Goal: Find specific page/section: Find specific page/section

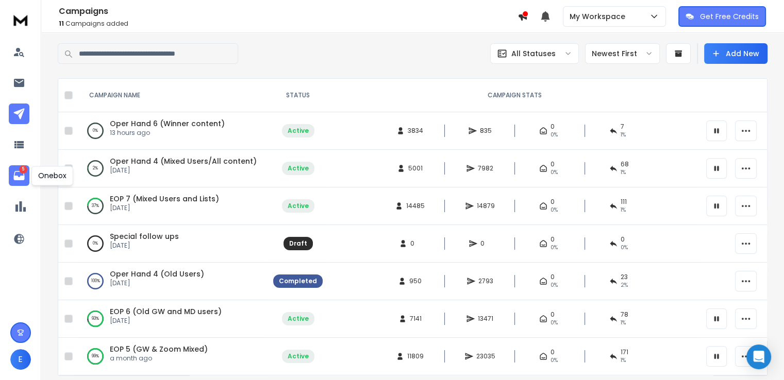
click at [19, 183] on link "5" at bounding box center [19, 175] width 21 height 21
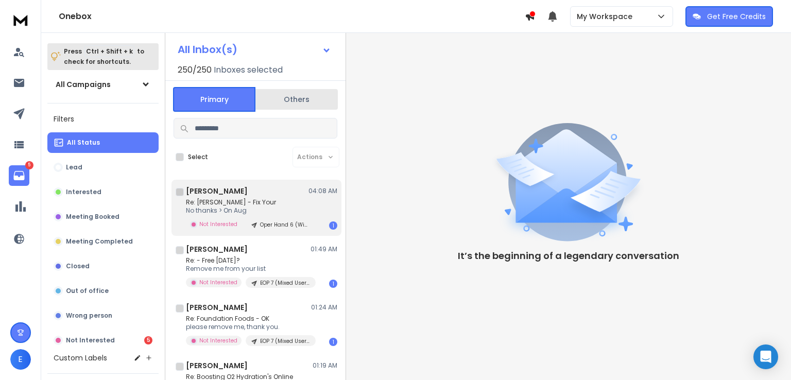
click at [229, 198] on p "Re: [PERSON_NAME] - Fix Your" at bounding box center [248, 202] width 124 height 8
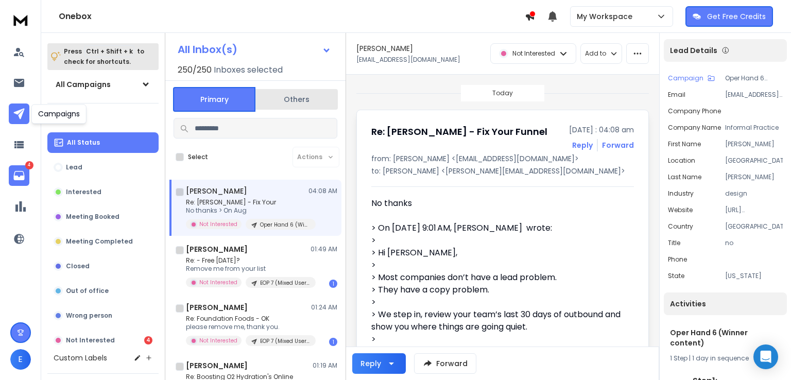
click at [12, 104] on link at bounding box center [19, 114] width 21 height 21
